Goal: Communication & Community: Answer question/provide support

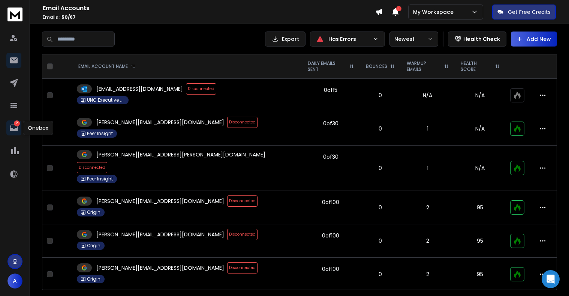
click at [8, 125] on link "2" at bounding box center [13, 127] width 15 height 15
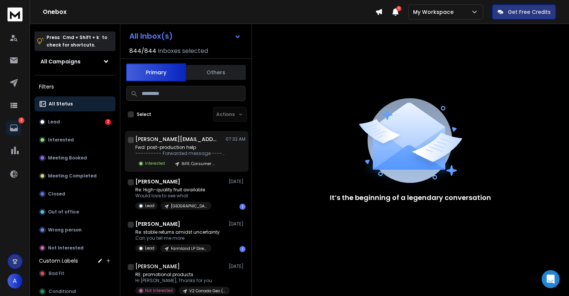
click at [199, 150] on p "Fwd: post-production help" at bounding box center [180, 147] width 90 height 6
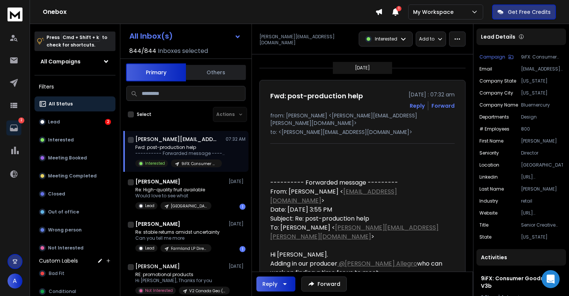
click at [394, 35] on div "Interested" at bounding box center [385, 39] width 53 height 14
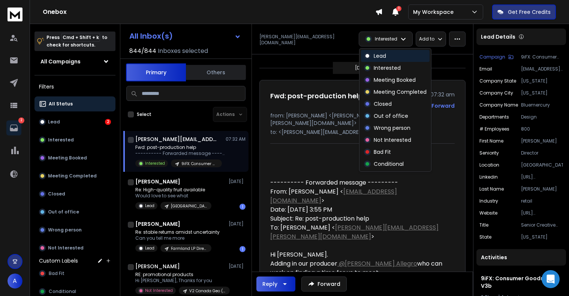
click at [384, 54] on p "Lead" at bounding box center [380, 56] width 12 height 8
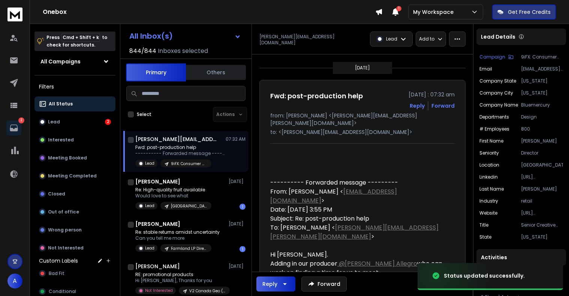
click at [395, 39] on p "Lead" at bounding box center [391, 39] width 11 height 6
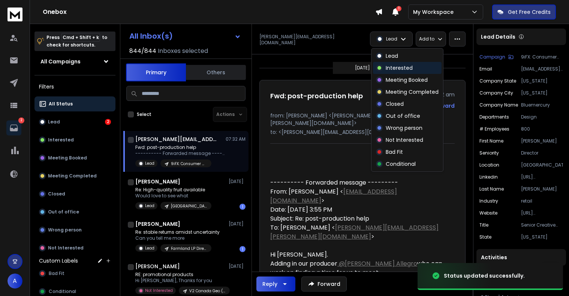
click at [392, 66] on p "Interested" at bounding box center [399, 68] width 27 height 8
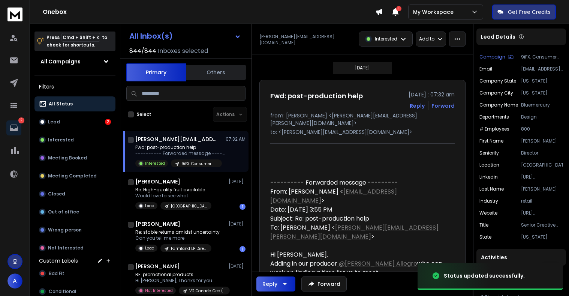
scroll to position [12, 0]
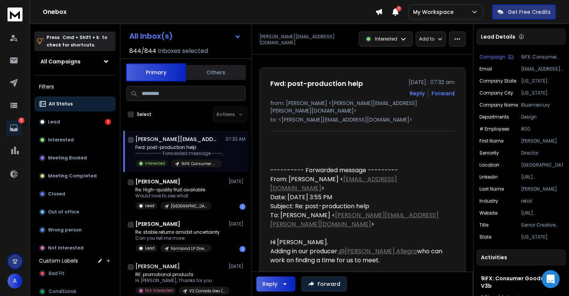
click at [325, 286] on button "Forward" at bounding box center [324, 283] width 45 height 15
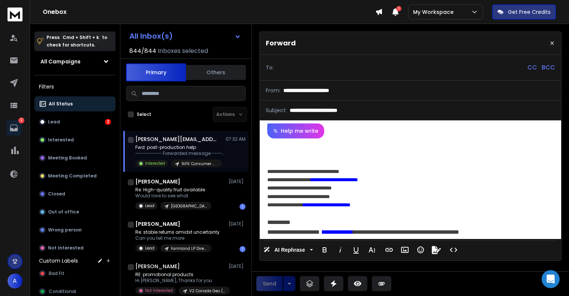
scroll to position [83, 0]
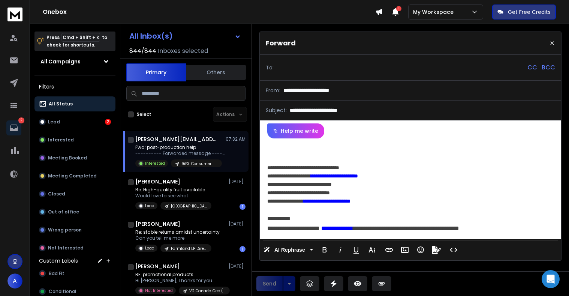
click at [533, 67] on p "CC" at bounding box center [533, 67] width 10 height 9
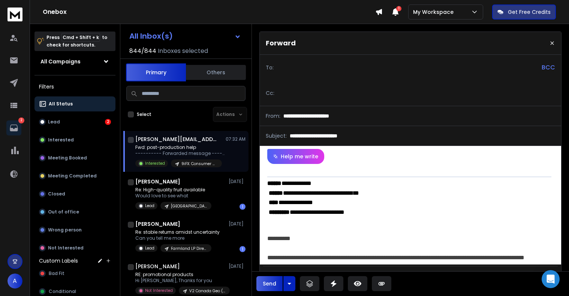
scroll to position [0, 0]
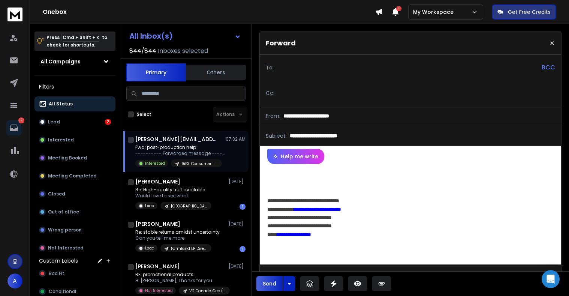
click at [322, 66] on input at bounding box center [303, 68] width 53 height 14
type input "**********"
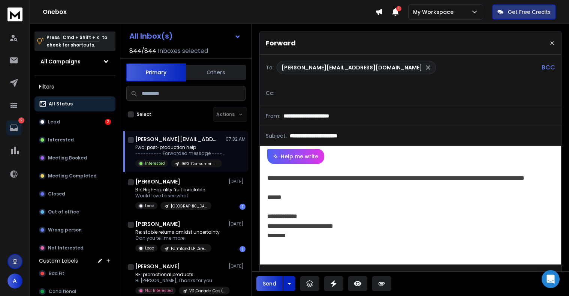
scroll to position [60, 0]
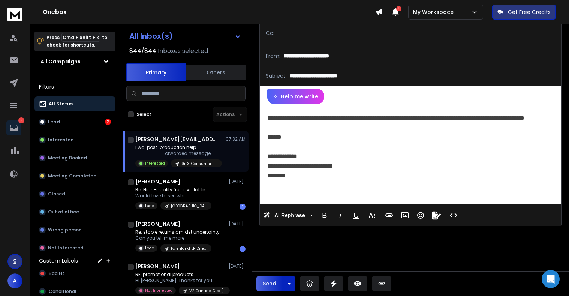
click at [269, 284] on button "Send" at bounding box center [270, 283] width 26 height 15
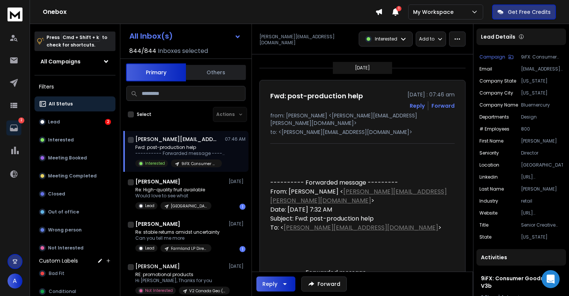
click at [405, 39] on icon at bounding box center [403, 39] width 5 height 3
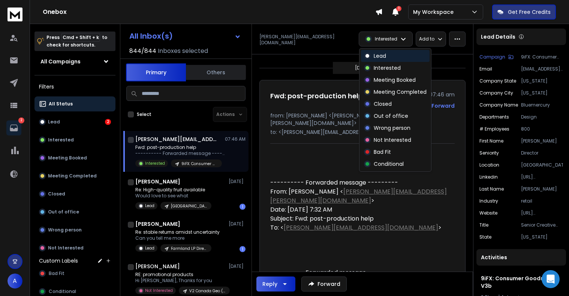
click at [403, 53] on div "Lead" at bounding box center [395, 56] width 69 height 12
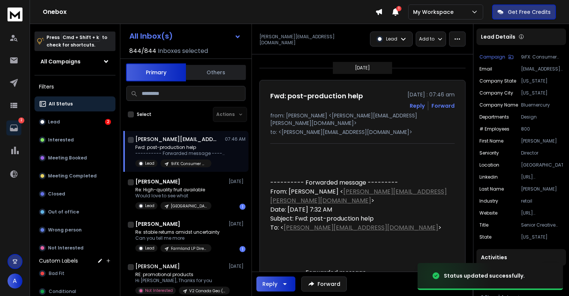
click at [396, 39] on p "Lead" at bounding box center [391, 39] width 11 height 6
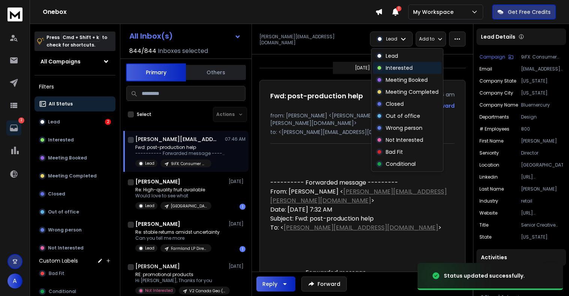
click at [395, 72] on div "Interested" at bounding box center [407, 68] width 69 height 12
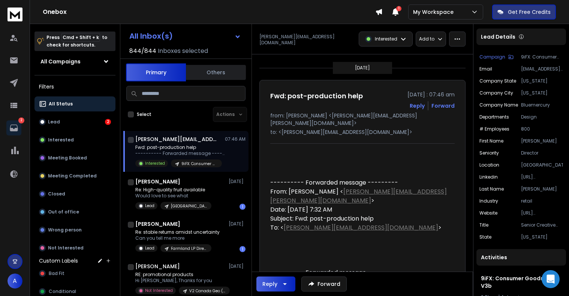
click at [402, 38] on icon at bounding box center [404, 39] width 6 height 6
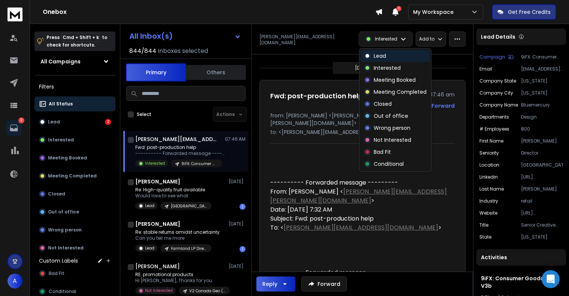
click at [386, 57] on p "Lead" at bounding box center [380, 56] width 12 height 8
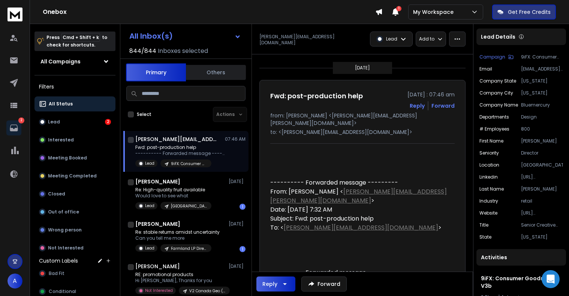
click at [392, 40] on p "Lead" at bounding box center [391, 39] width 11 height 6
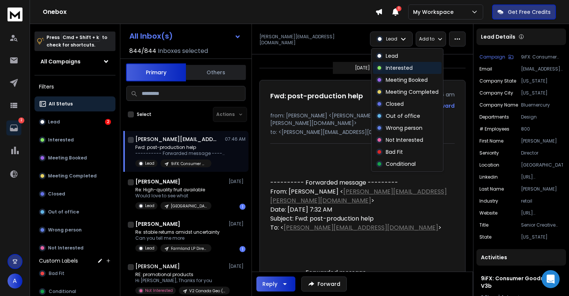
click at [395, 66] on p "Interested" at bounding box center [399, 68] width 27 height 8
